Goal: Information Seeking & Learning: Check status

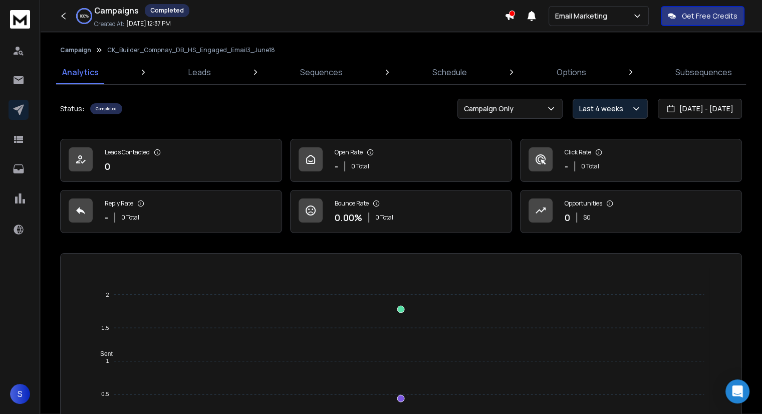
click at [595, 110] on p "Last 4 weeks" at bounding box center [603, 109] width 48 height 10
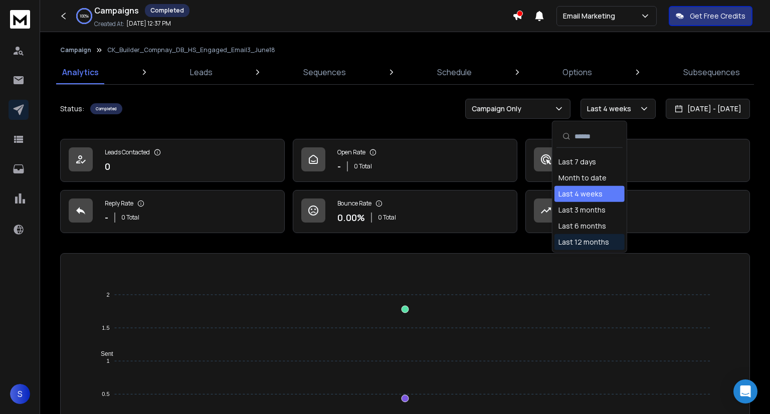
click at [588, 244] on div "Last 12 months" at bounding box center [583, 242] width 51 height 10
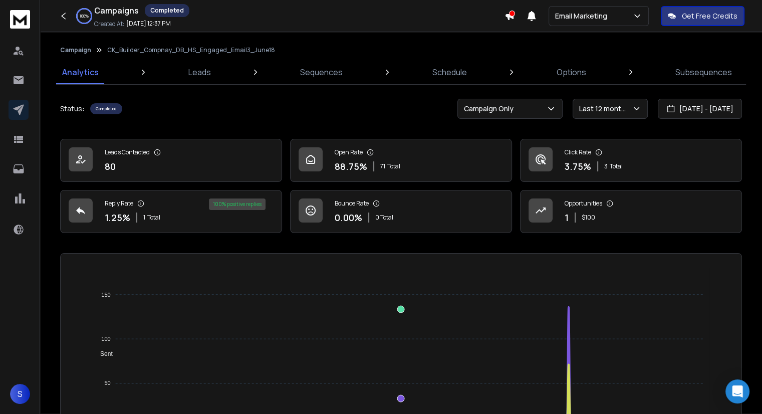
click at [178, 206] on link "Reply Rate 1.25 % 1 Total 100 % positive replies" at bounding box center [171, 211] width 222 height 43
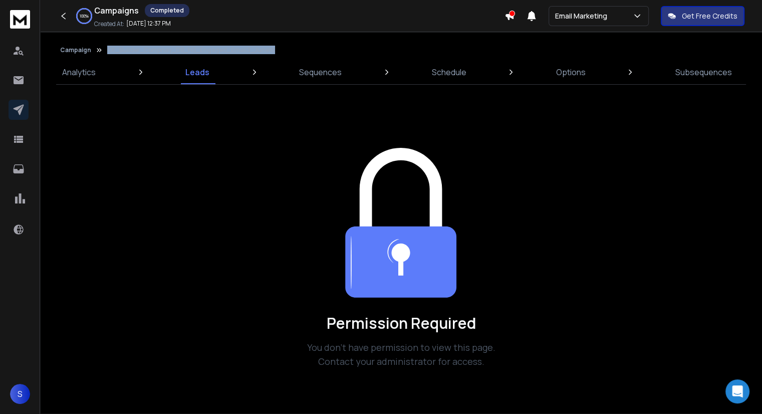
drag, startPoint x: 274, startPoint y: 49, endPoint x: 107, endPoint y: 53, distance: 167.5
click at [107, 53] on div "Campaign CK_Builder_Compnay_DB_HS_Engaged_Email3_June18" at bounding box center [401, 50] width 682 height 8
copy p "CK_Builder_Compnay_DB_HS_Engaged_Email3_June18"
click at [31, 175] on div "Onebox" at bounding box center [50, 169] width 39 height 19
click at [27, 172] on link at bounding box center [19, 169] width 20 height 20
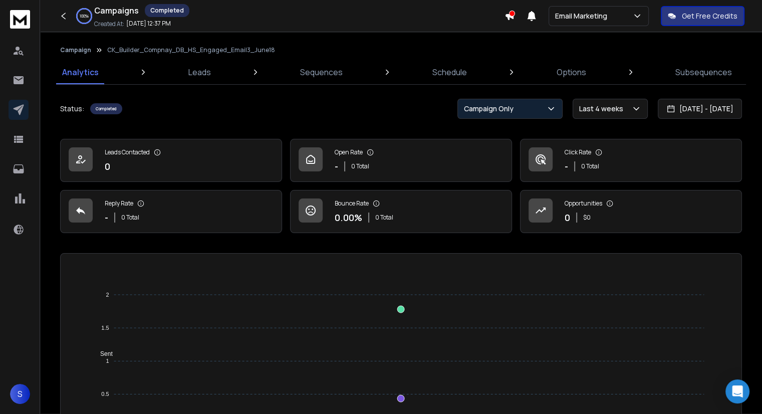
click at [475, 106] on p "Campaign Only" at bounding box center [491, 109] width 54 height 10
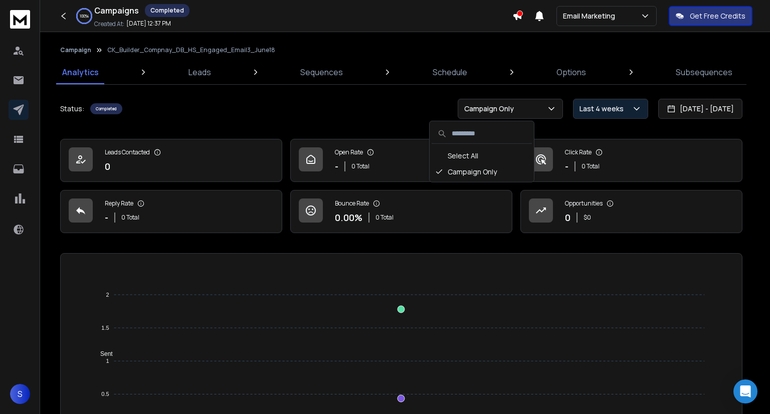
click at [579, 113] on p "Last 4 weeks" at bounding box center [603, 109] width 48 height 10
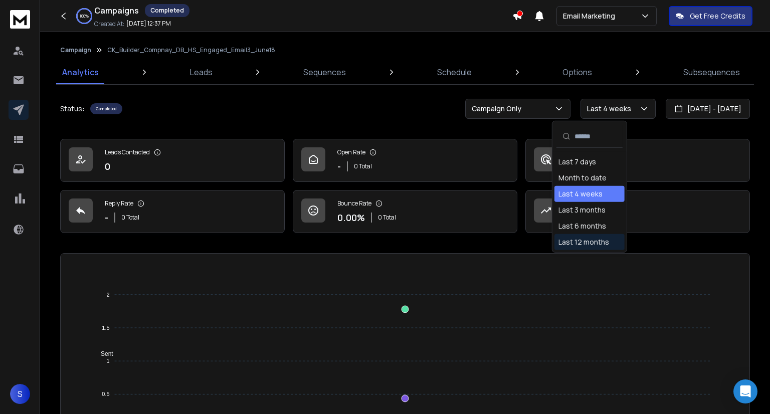
click at [569, 240] on div "Last 12 months" at bounding box center [583, 242] width 51 height 10
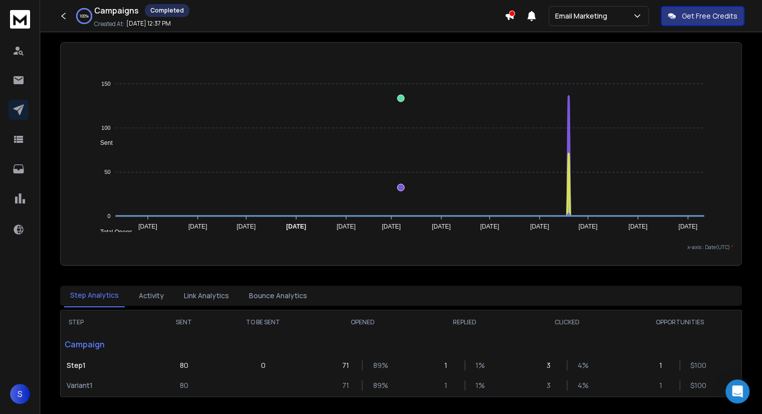
scroll to position [207, 0]
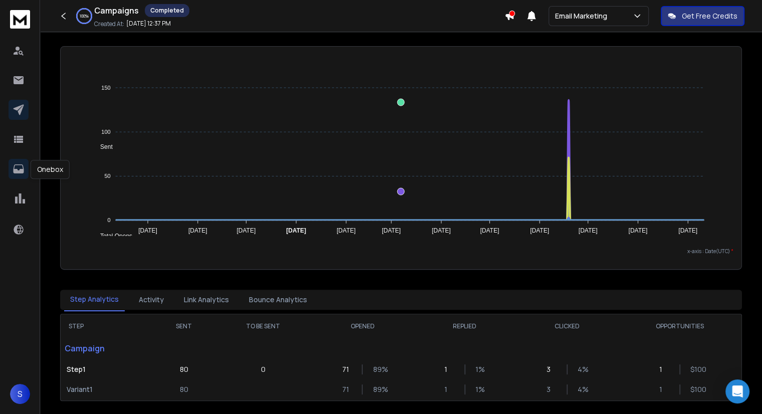
click at [13, 172] on icon at bounding box center [19, 169] width 12 height 12
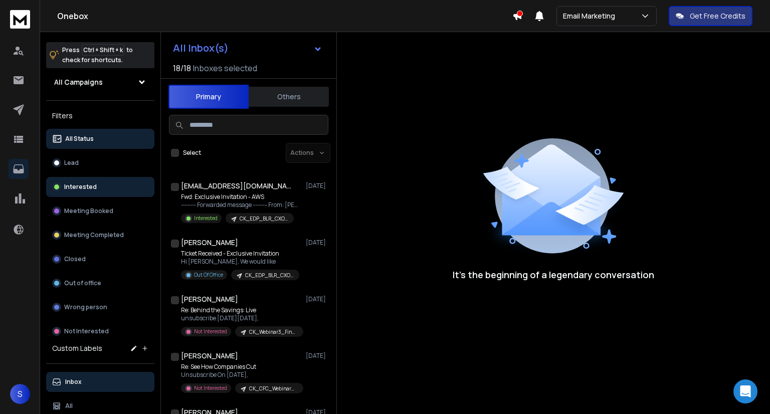
click at [84, 183] on p "Interested" at bounding box center [80, 187] width 33 height 8
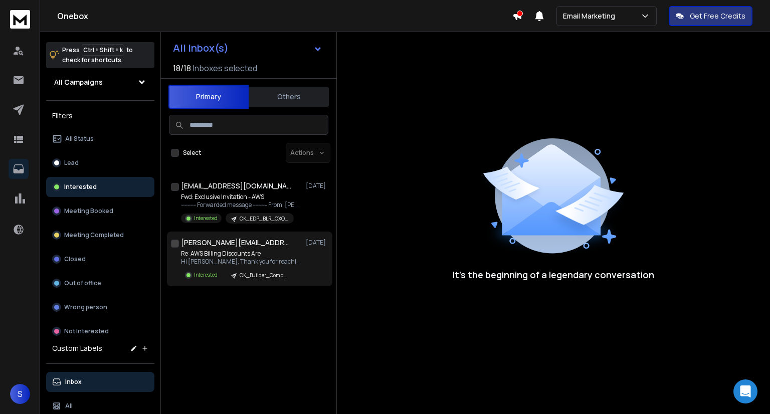
click at [248, 248] on div "[PERSON_NAME][EMAIL_ADDRESS][PERSON_NAME][DOMAIN_NAME] +1 [DATE] Re: AWS Billin…" at bounding box center [254, 259] width 147 height 43
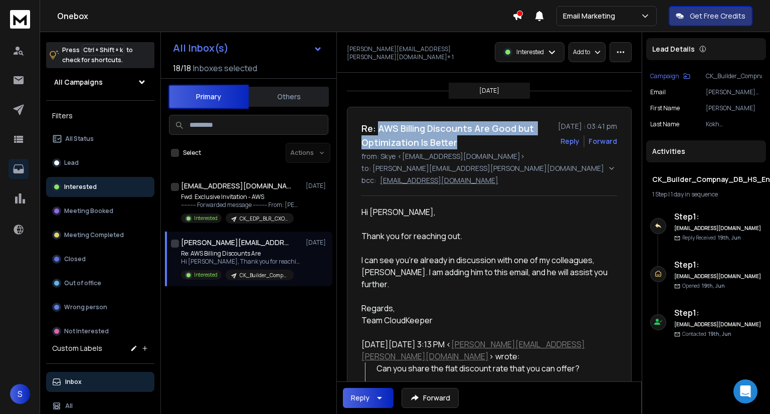
drag, startPoint x: 465, startPoint y: 143, endPoint x: 379, endPoint y: 127, distance: 87.3
click at [379, 127] on h1 "Re: AWS Billing Discounts Are Good but Optimization Is Better" at bounding box center [456, 135] width 190 height 28
copy h1 "AWS Billing Discounts Are Good but Optimization Is Better"
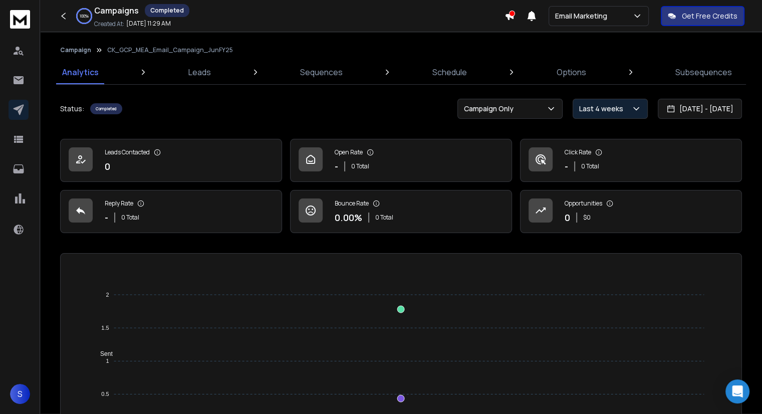
click at [582, 112] on p "Last 4 weeks" at bounding box center [603, 109] width 48 height 10
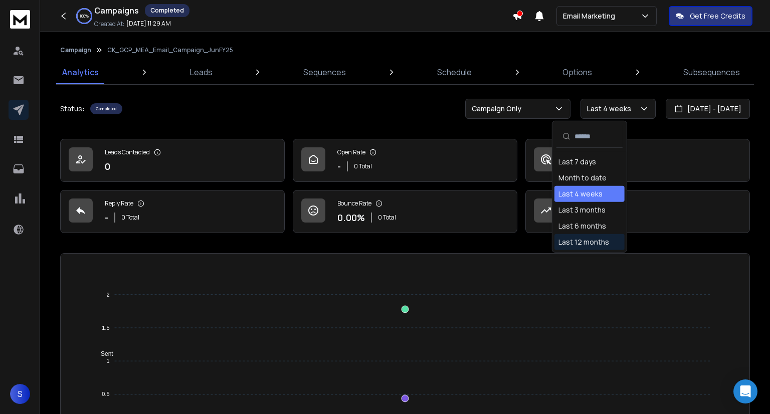
click at [573, 243] on div "Last 12 months" at bounding box center [583, 242] width 51 height 10
